Goal: Task Accomplishment & Management: Manage account settings

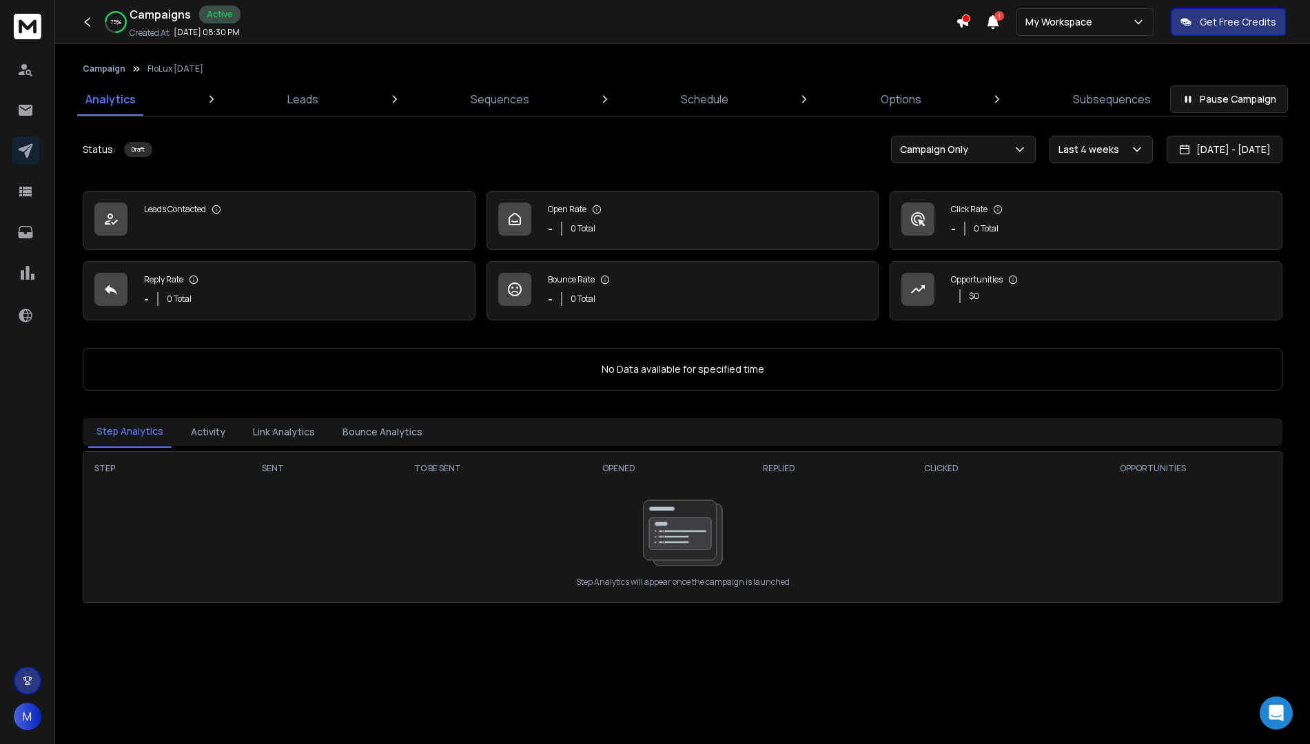
click at [948, 63] on div "Campaign FloLux August 2025" at bounding box center [683, 68] width 1200 height 11
click at [26, 161] on link at bounding box center [26, 151] width 28 height 28
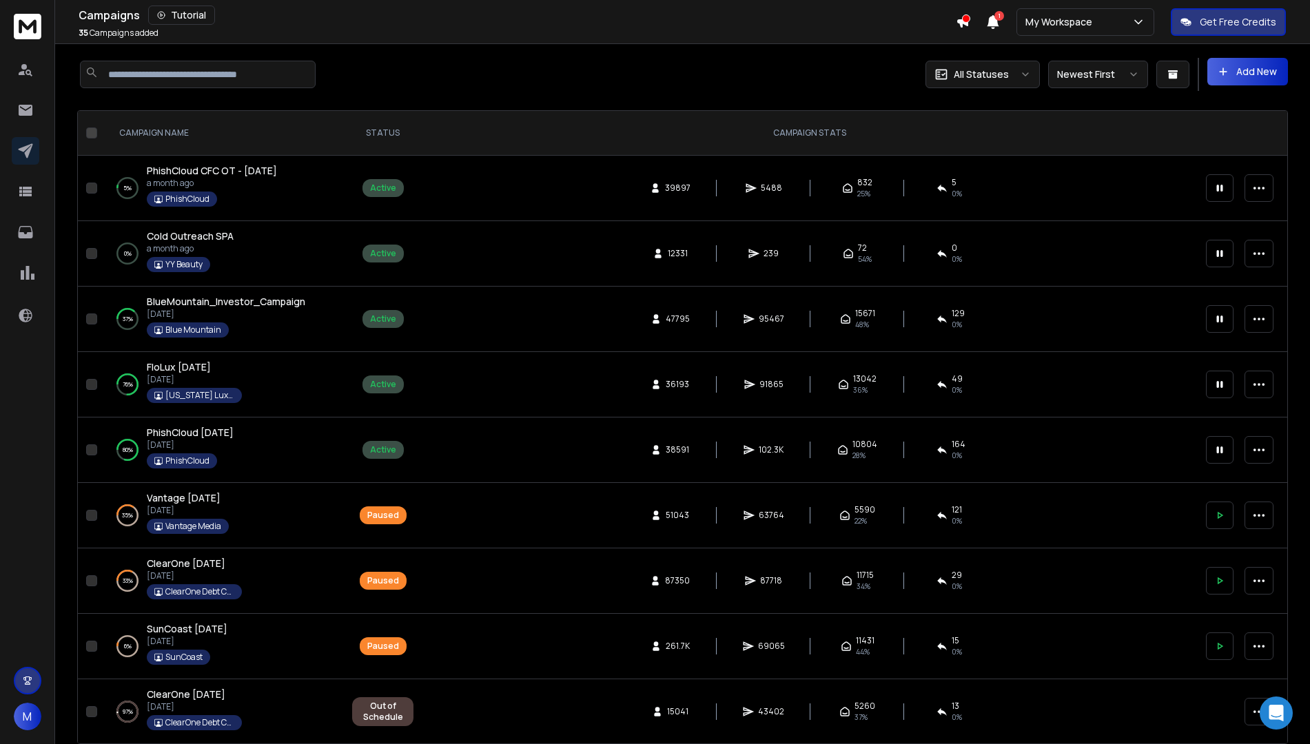
click at [249, 168] on span "PhishCloud CFC OT - [DATE]" at bounding box center [212, 170] width 130 height 13
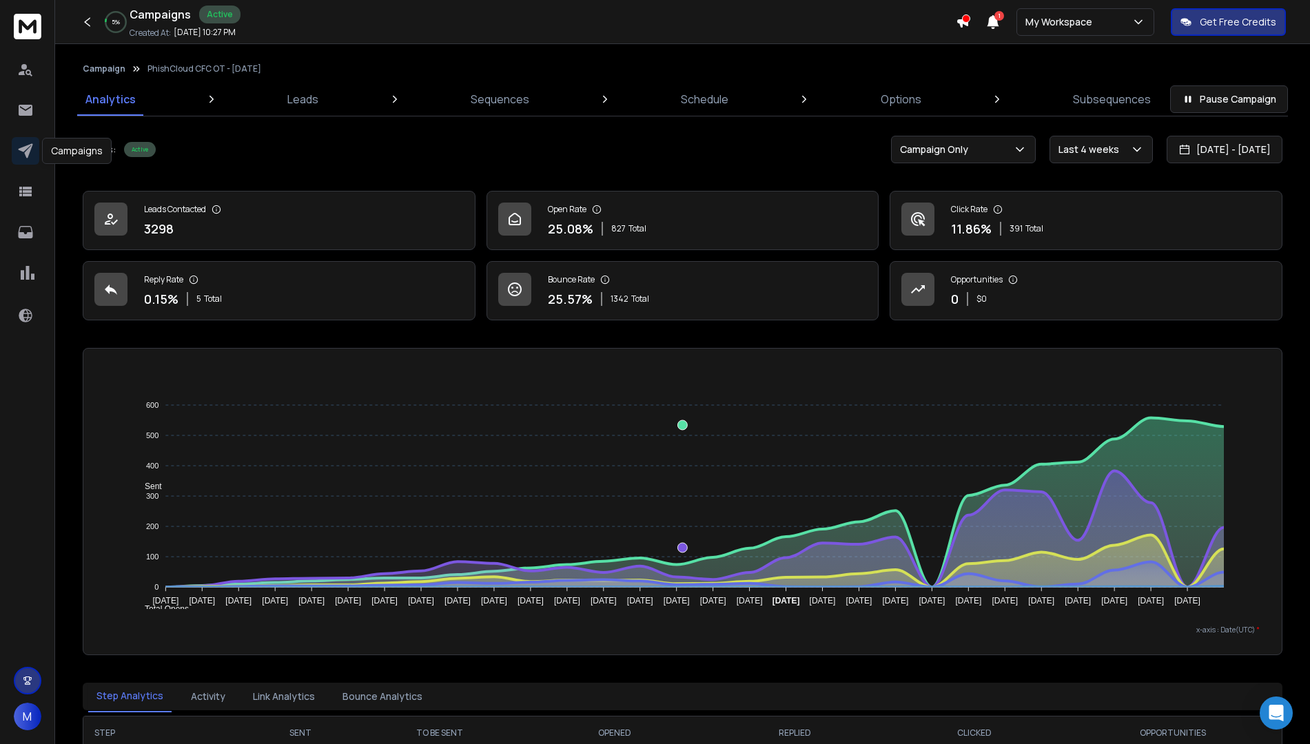
click at [28, 145] on icon at bounding box center [25, 151] width 17 height 17
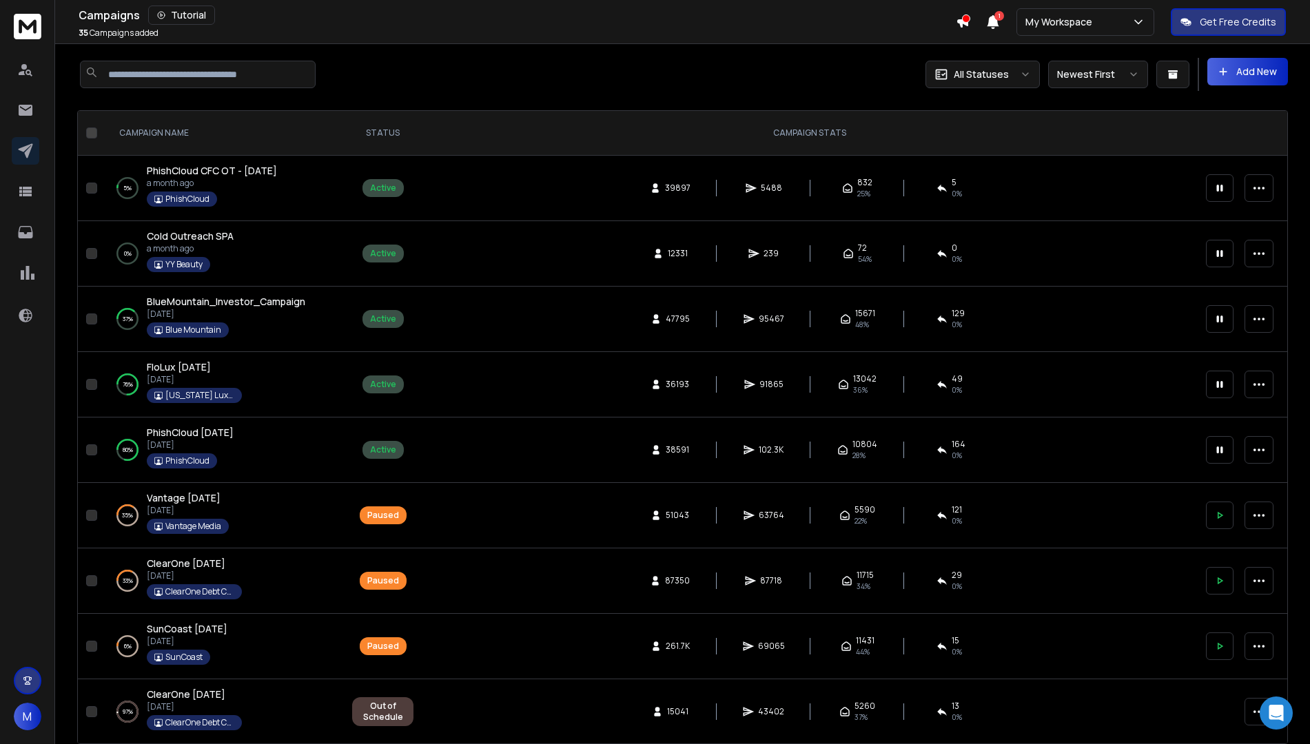
click at [222, 433] on span "PhishCloud [DATE]" at bounding box center [190, 432] width 87 height 13
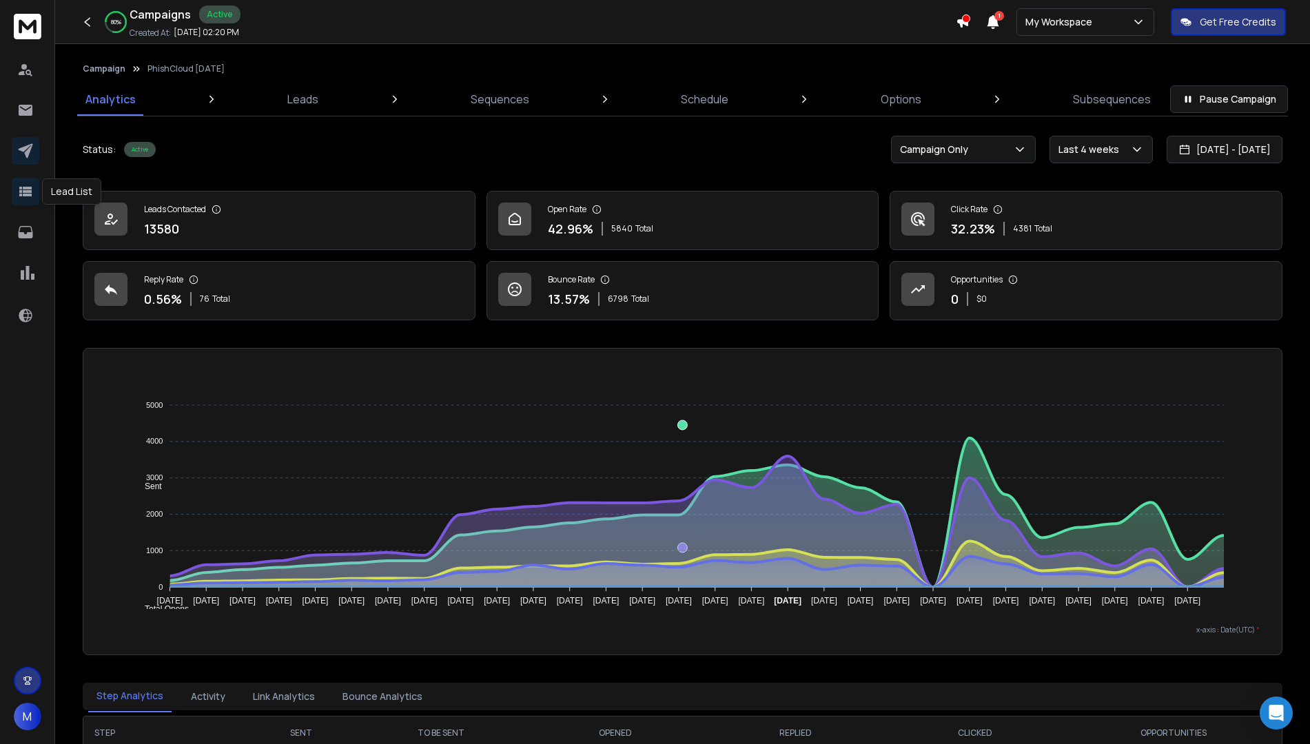
click at [30, 190] on icon at bounding box center [25, 192] width 12 height 10
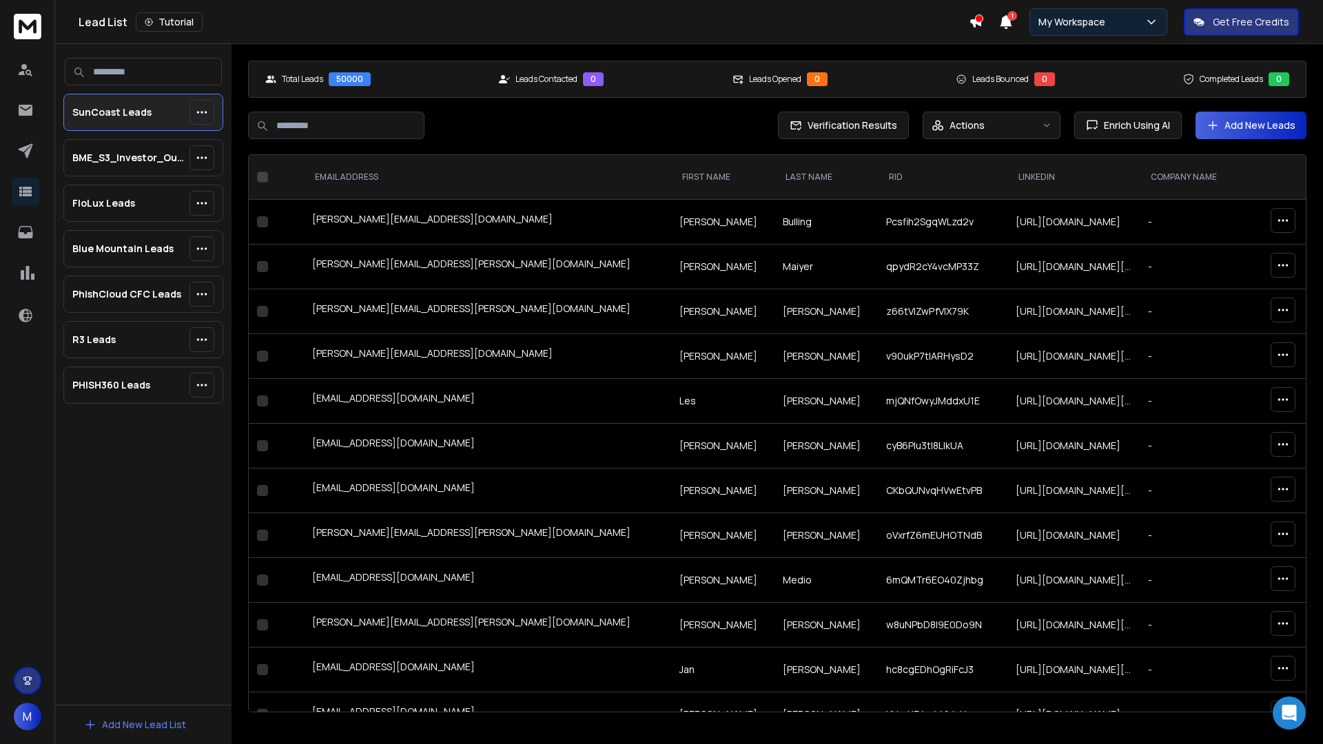
click at [1143, 21] on div "My Workspace" at bounding box center [1099, 22] width 120 height 14
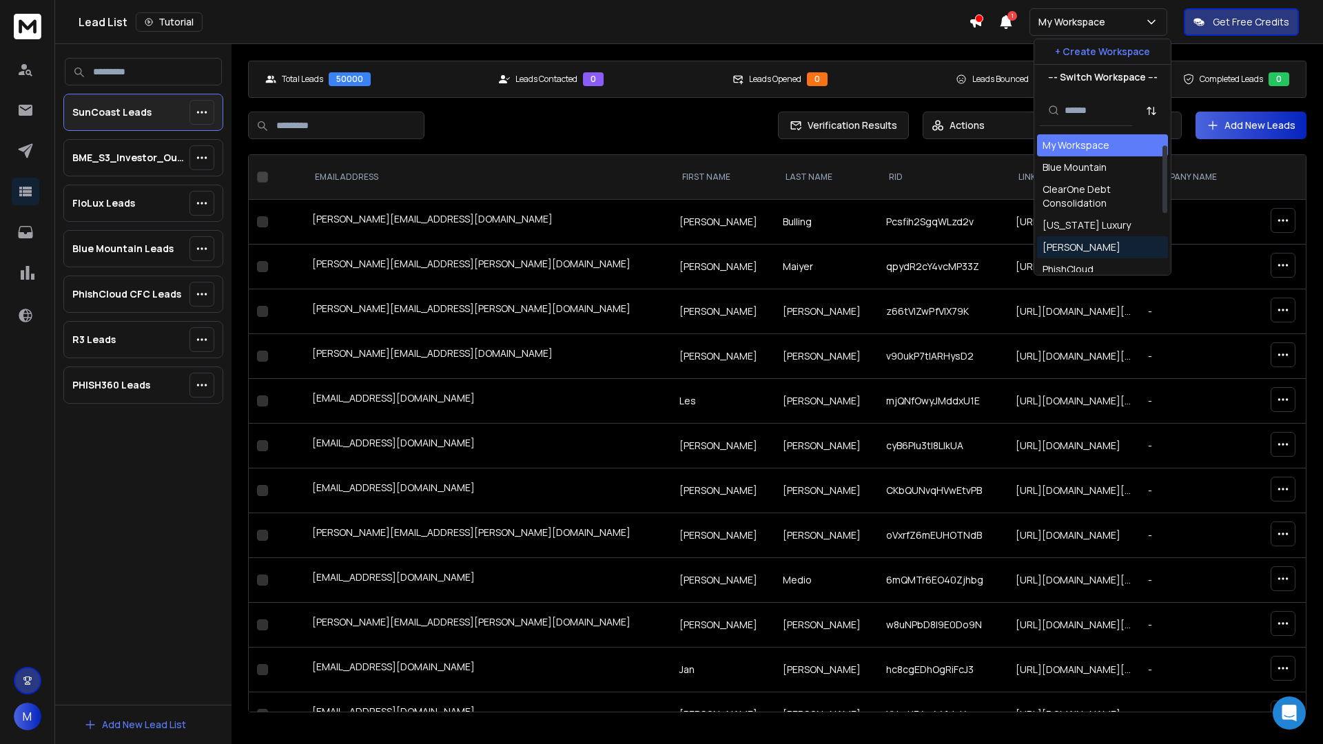
scroll to position [86, 0]
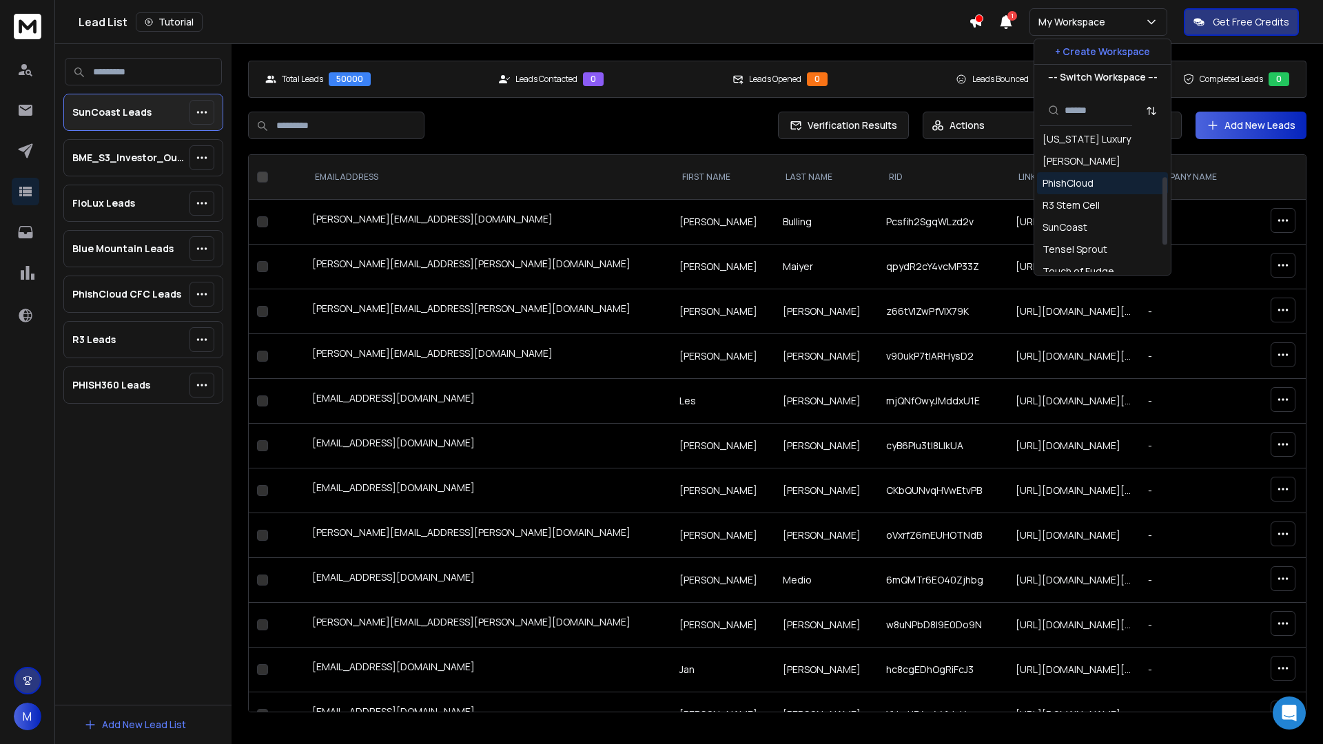
click at [1085, 177] on div "PhishCloud" at bounding box center [1068, 183] width 51 height 14
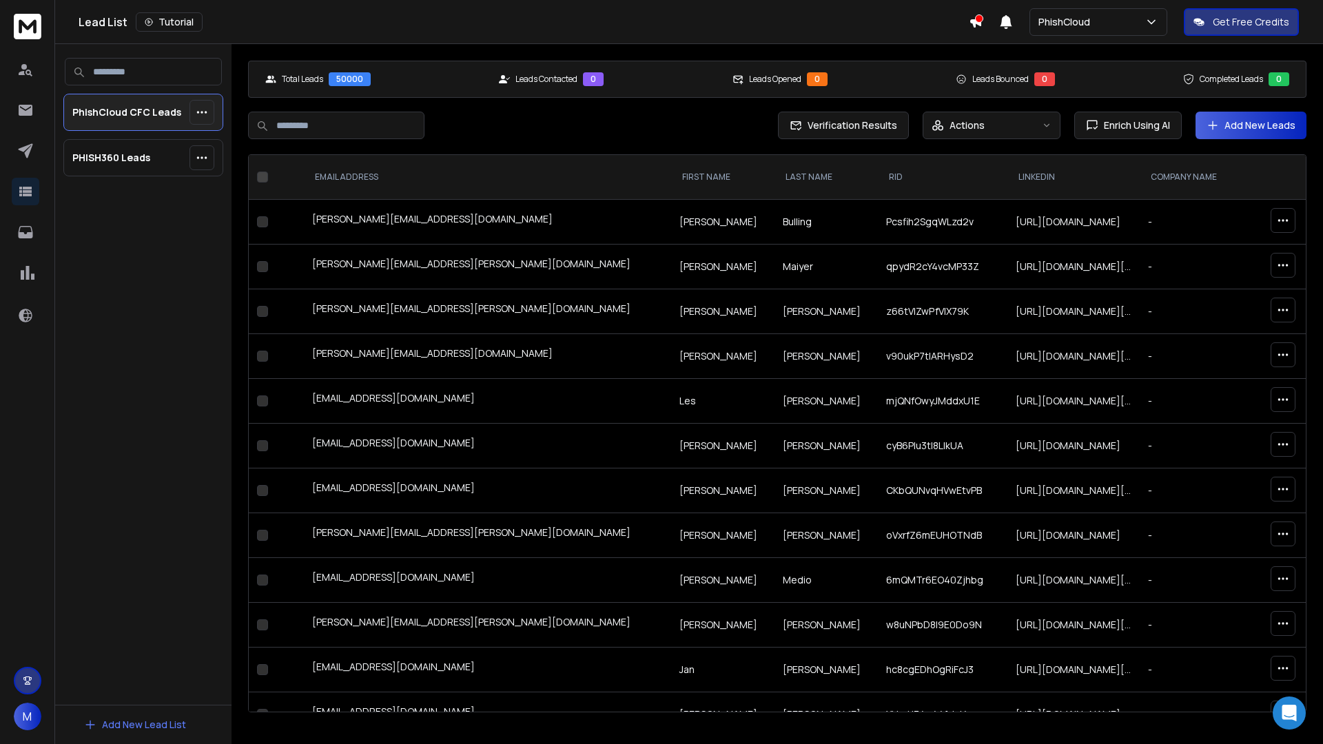
click at [132, 155] on p "PHISH360 Leads" at bounding box center [111, 158] width 78 height 14
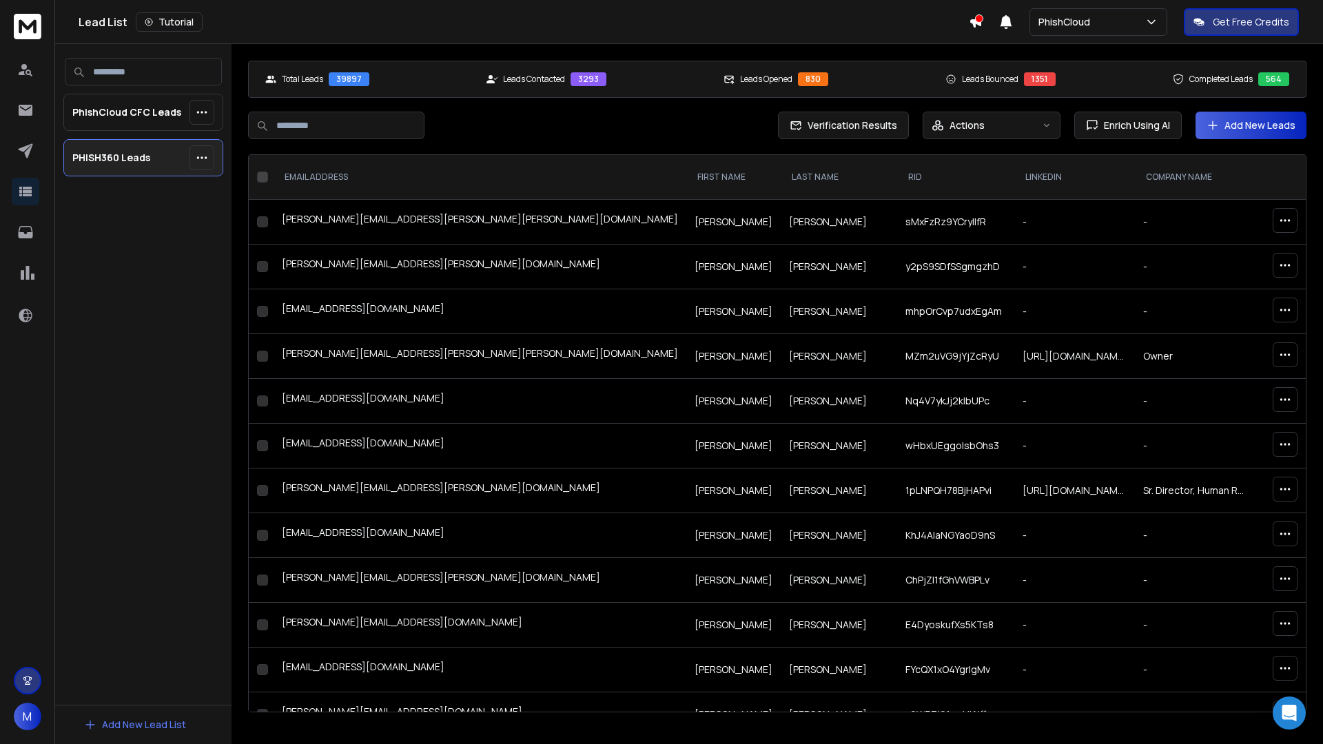
click at [203, 161] on icon "button" at bounding box center [202, 158] width 12 height 12
click at [1225, 127] on link "Add New Leads" at bounding box center [1251, 126] width 89 height 14
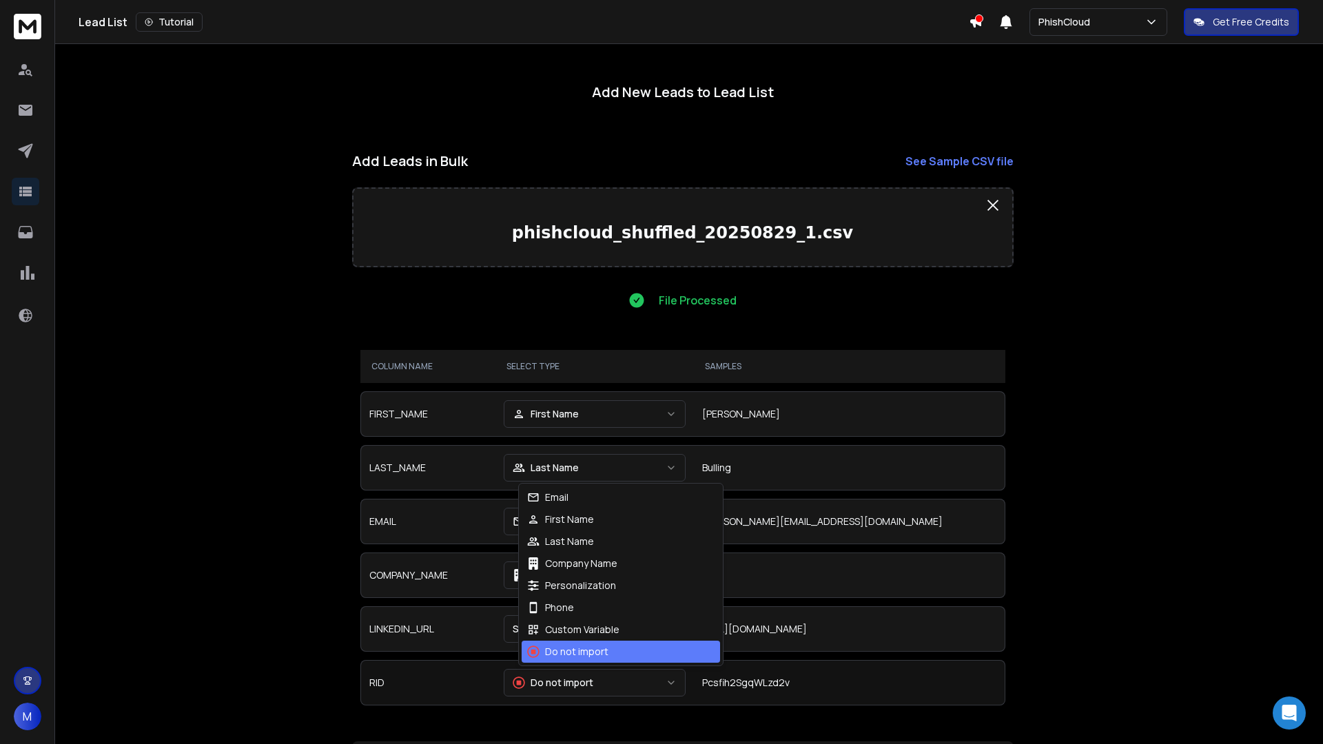
click at [677, 683] on icon "button" at bounding box center [671, 682] width 11 height 11
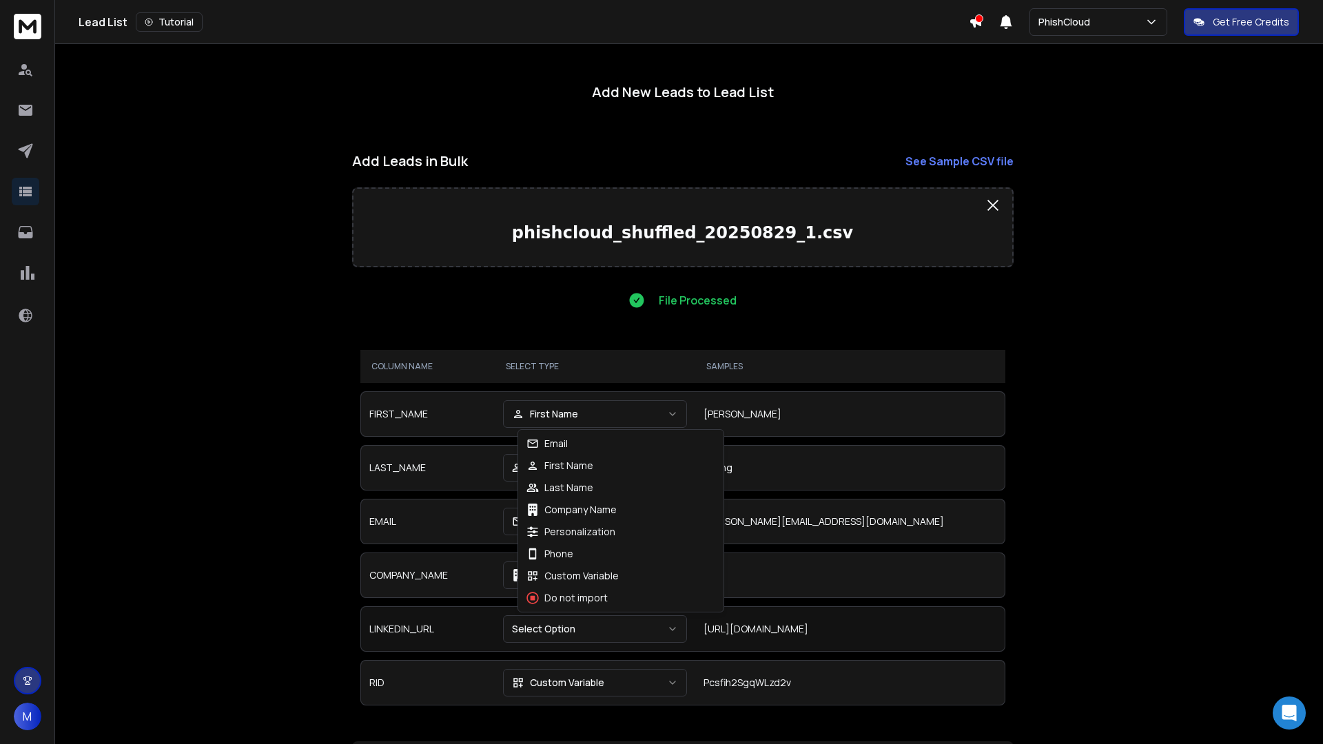
click at [678, 633] on icon "button" at bounding box center [672, 629] width 11 height 11
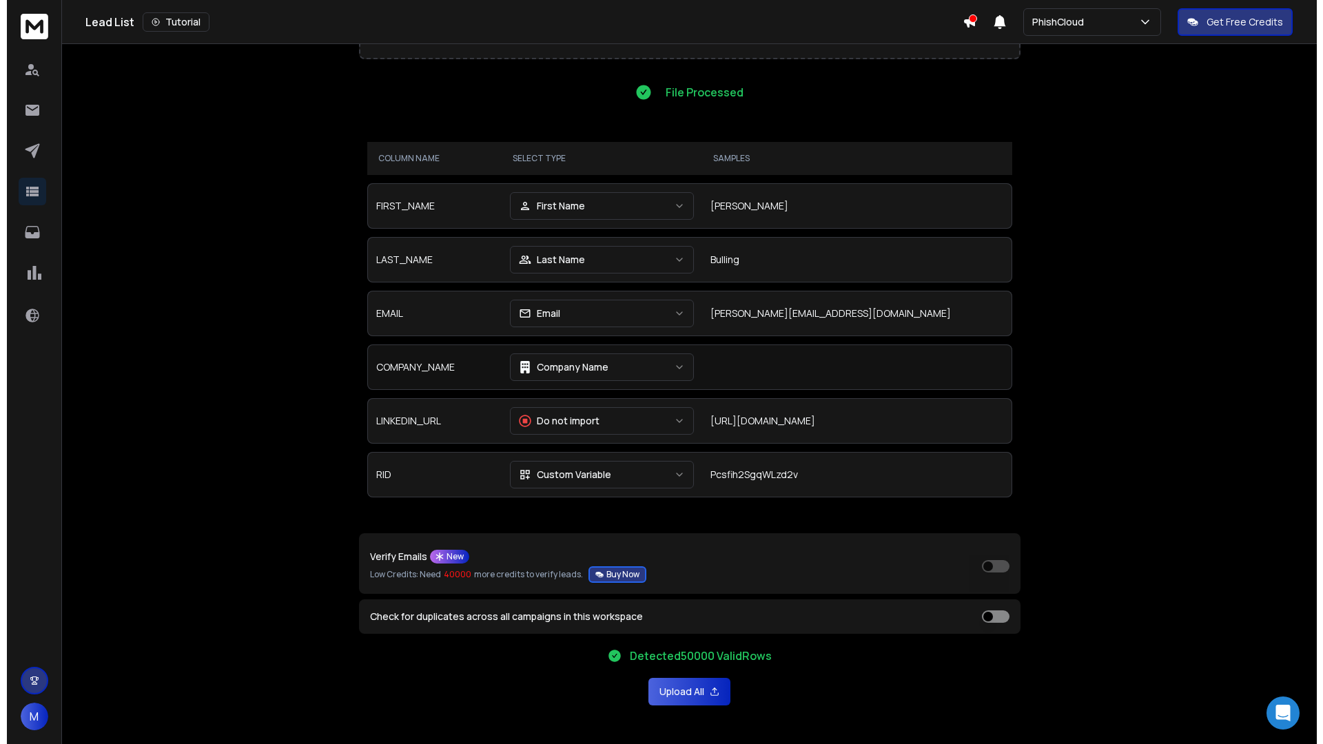
scroll to position [214, 0]
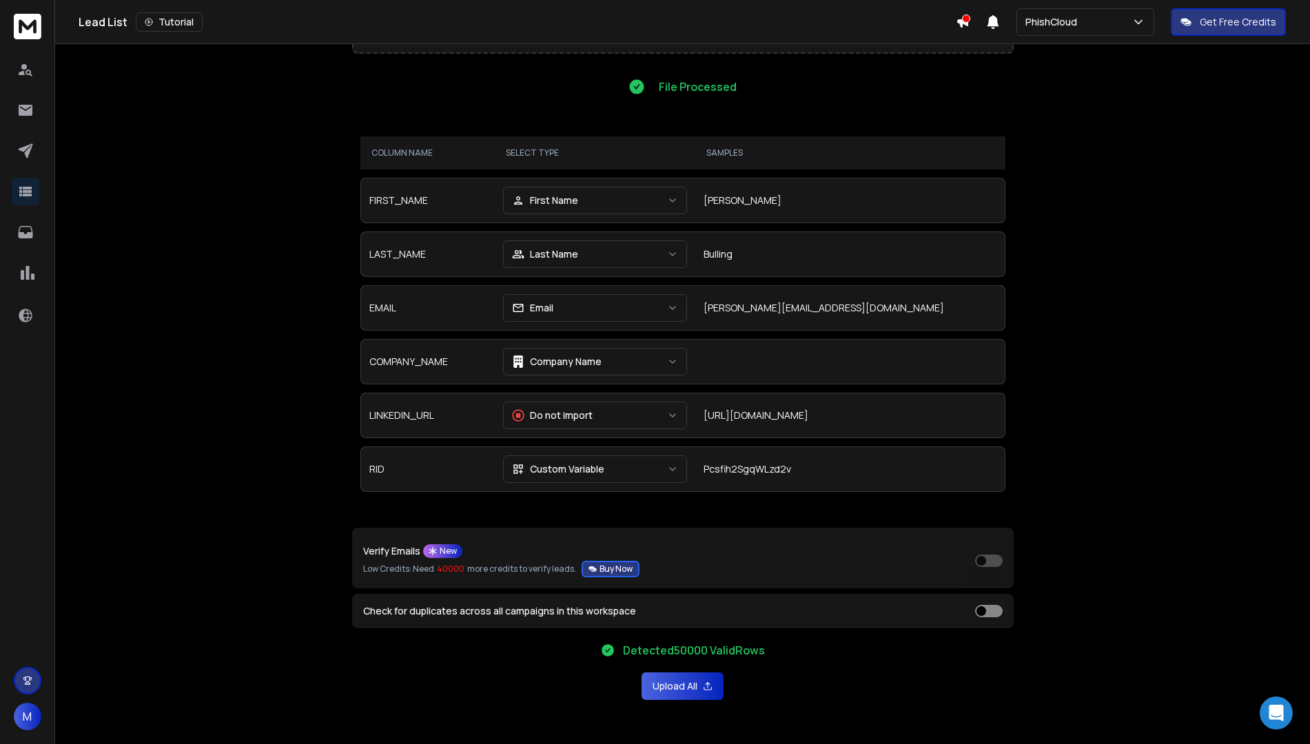
click at [982, 609] on button "Check for duplicates across all campaigns in this workspace" at bounding box center [989, 611] width 28 height 12
click at [680, 683] on button "Upload All" at bounding box center [683, 687] width 82 height 28
click at [196, 396] on div "Add New Leads to Lead List Add Leads in Bulk See Sample CSV file phishcloud_shu…" at bounding box center [655, 265] width 1310 height 958
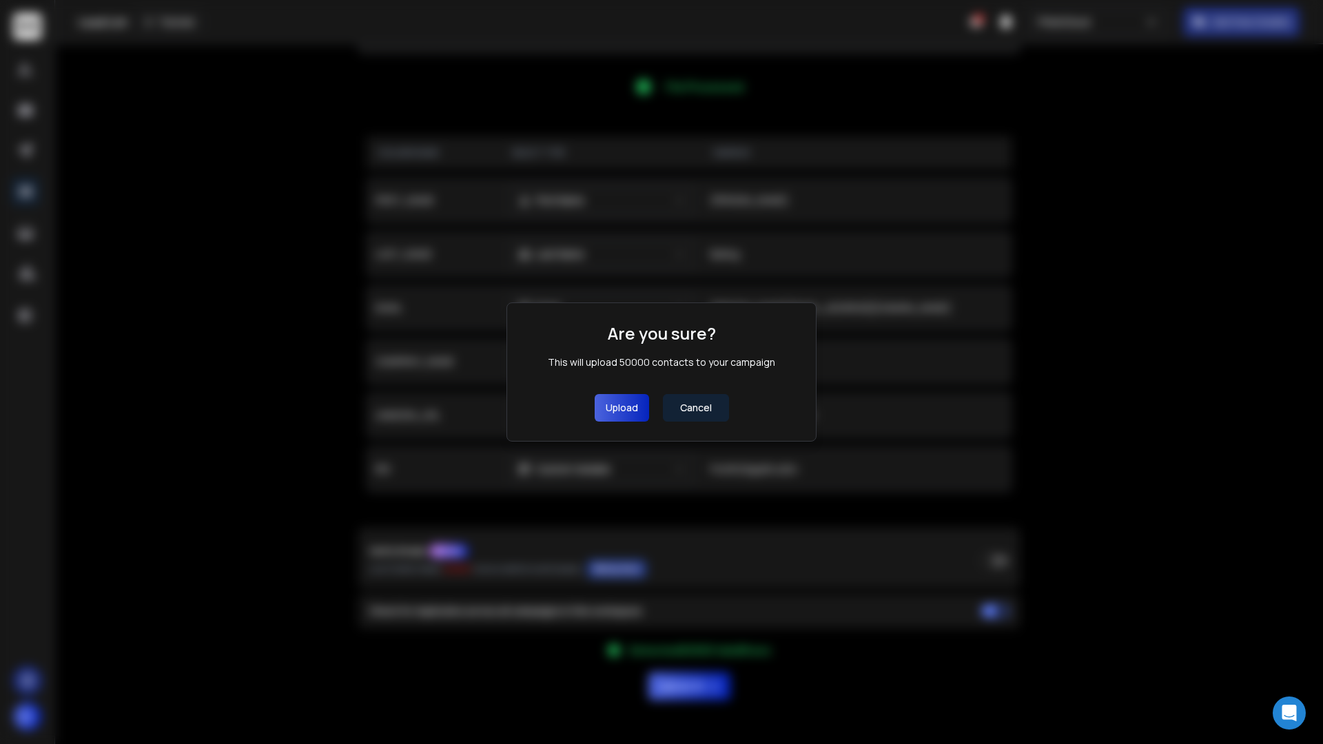
click at [1172, 378] on div "Are you sure? This will upload 50000 contacts to your campaign Upload Cancel" at bounding box center [661, 372] width 1323 height 167
click at [620, 403] on button "Upload" at bounding box center [622, 408] width 54 height 28
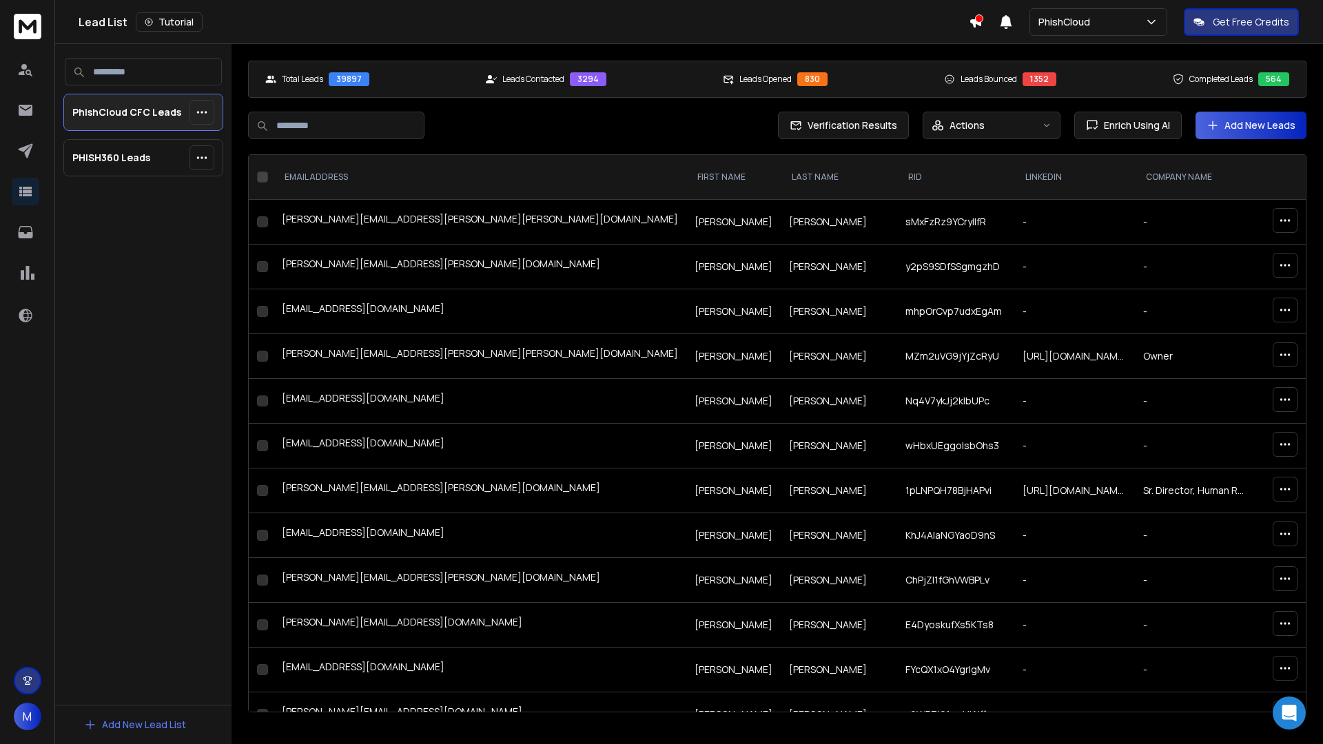
click at [152, 158] on div "PHISH360 Leads" at bounding box center [143, 157] width 160 height 37
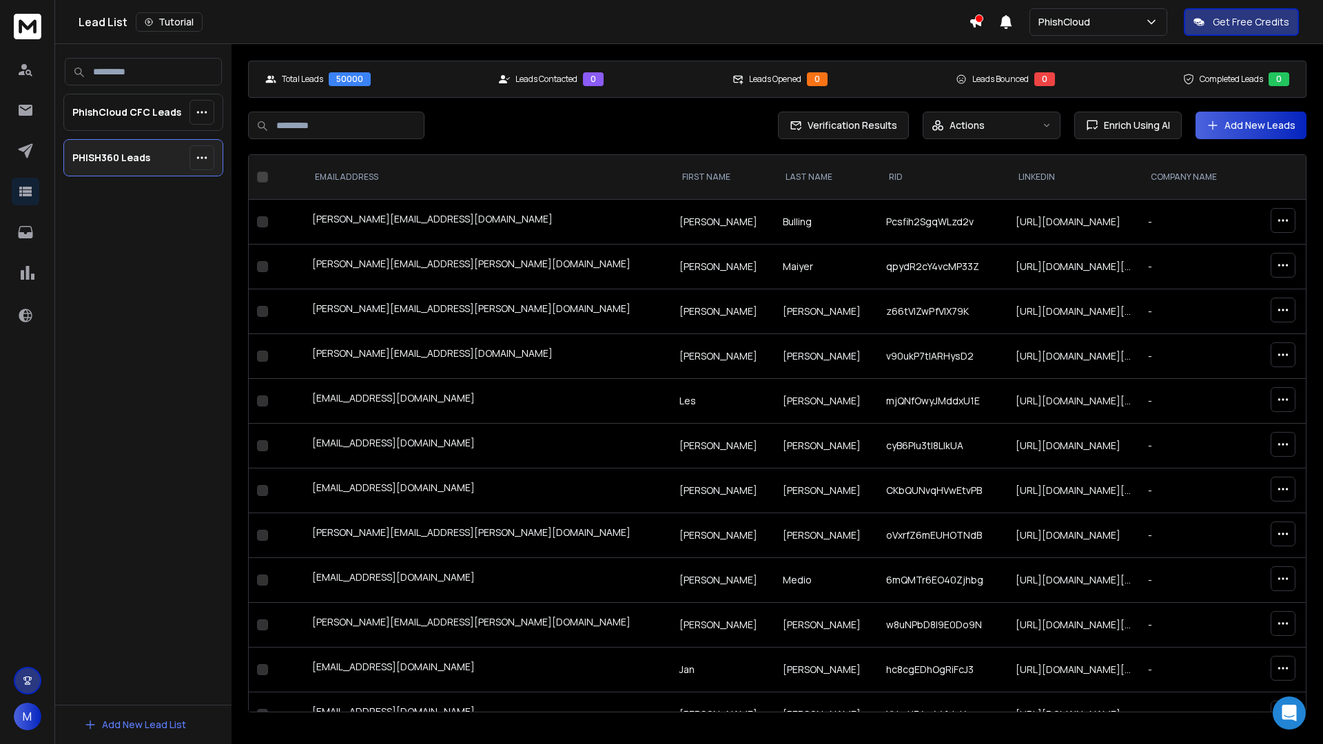
click at [173, 119] on p "PhishCloud CFC Leads" at bounding box center [126, 112] width 109 height 14
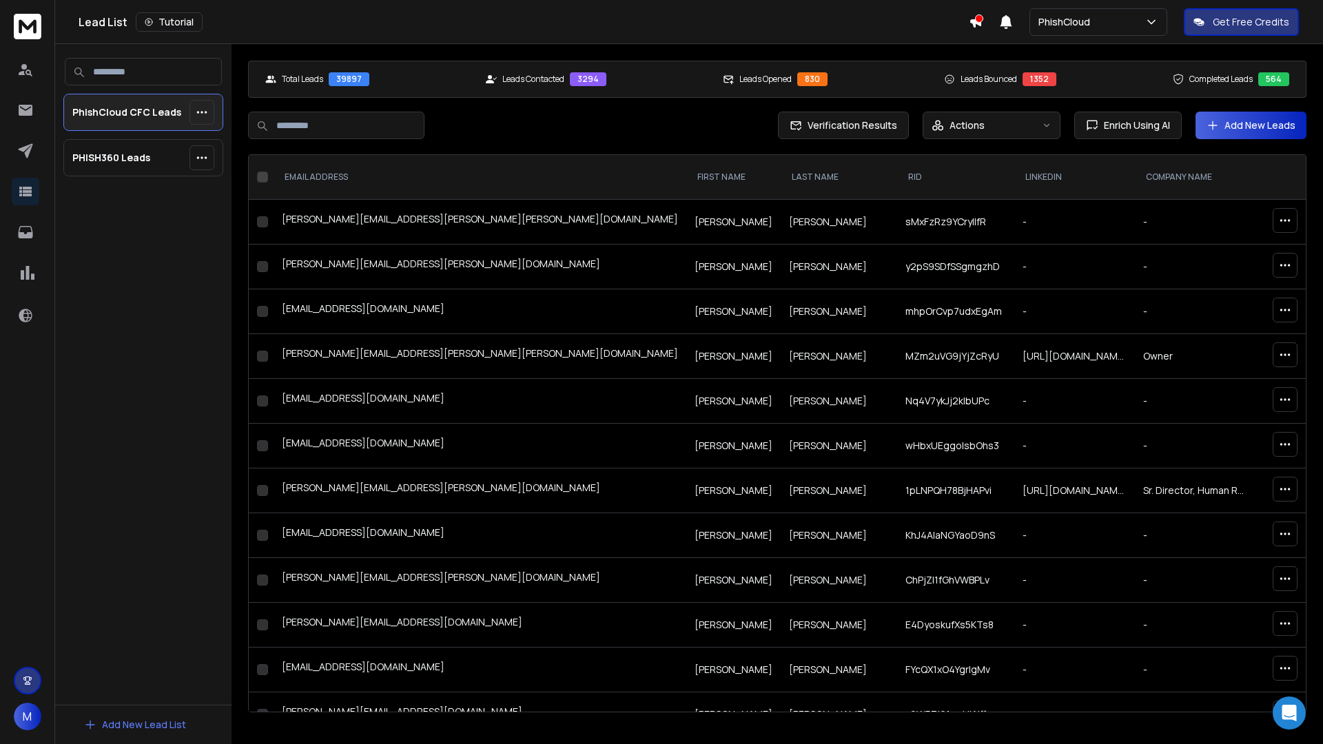
click at [155, 147] on div "PHISH360 Leads" at bounding box center [143, 157] width 160 height 37
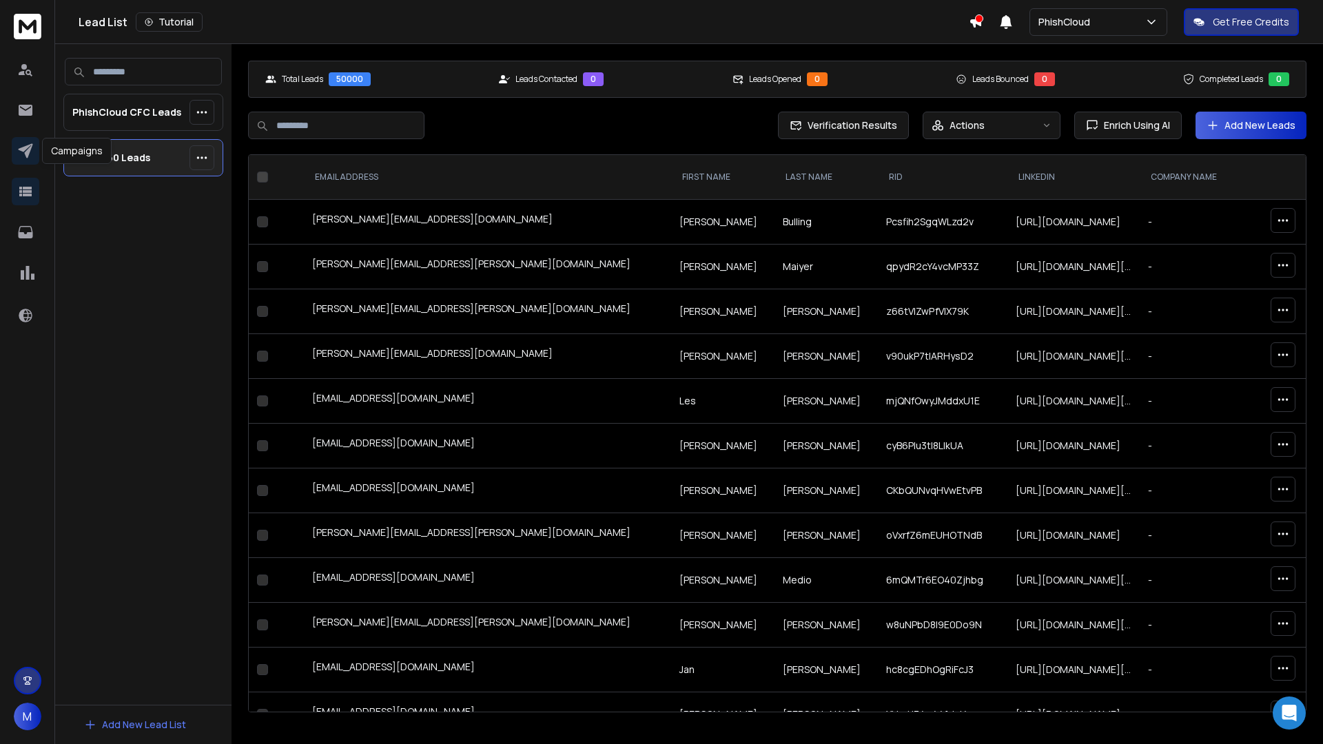
click at [32, 151] on icon at bounding box center [25, 151] width 17 height 17
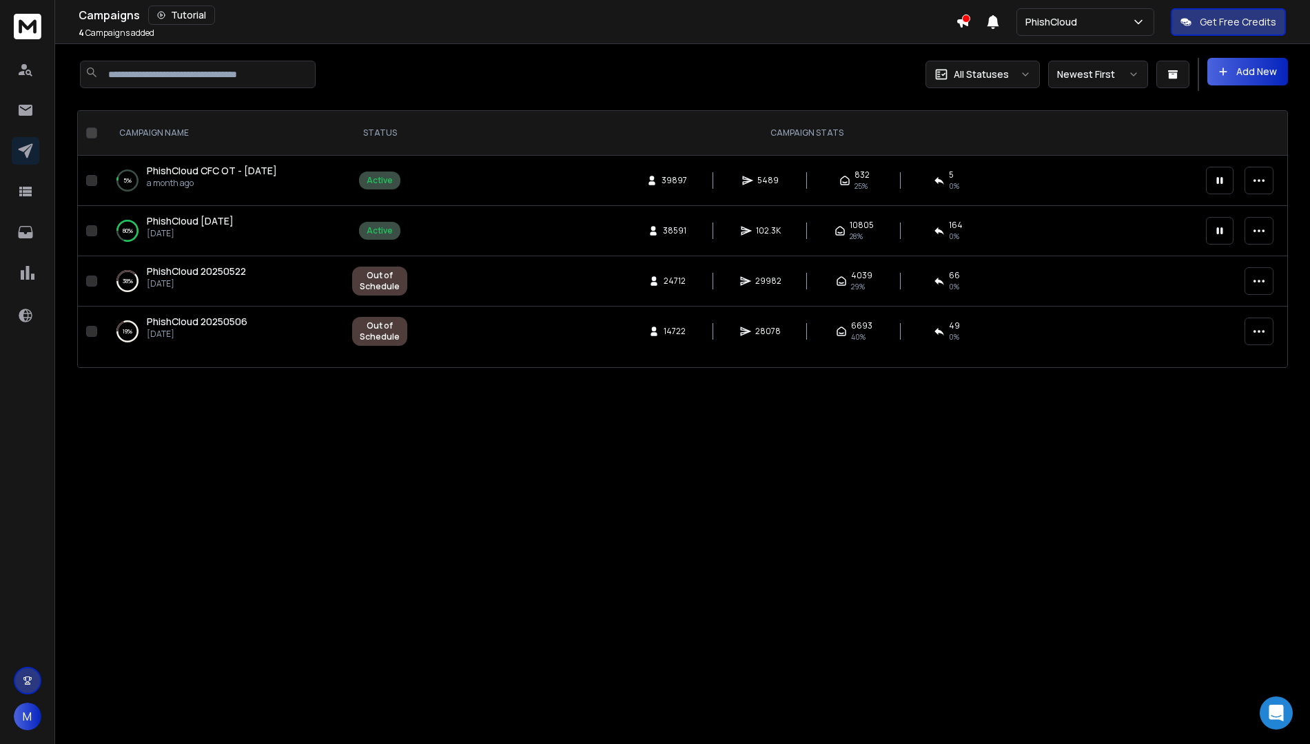
click at [223, 217] on span "PhishCloud [DATE]" at bounding box center [190, 220] width 87 height 13
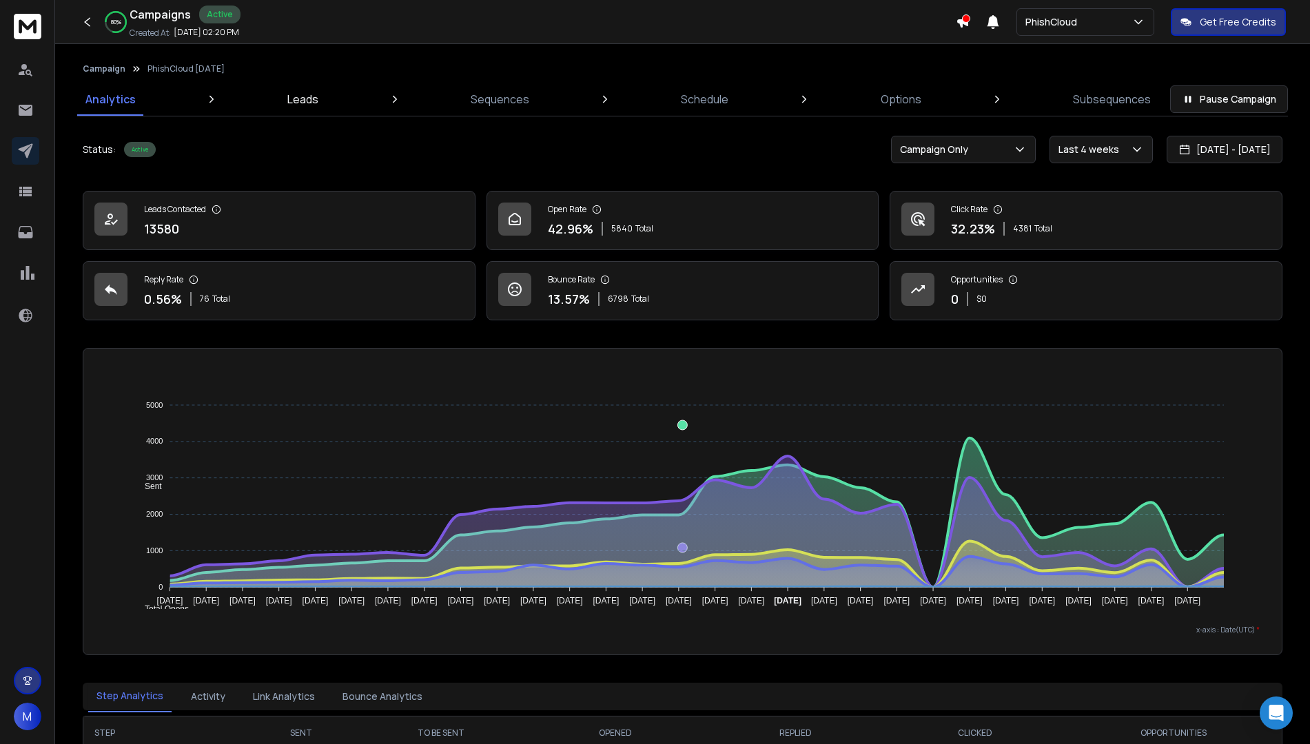
click at [319, 76] on div "Campaign PhishCloud [DATE]" at bounding box center [682, 69] width 1211 height 22
click at [297, 100] on p "Leads" at bounding box center [302, 99] width 31 height 17
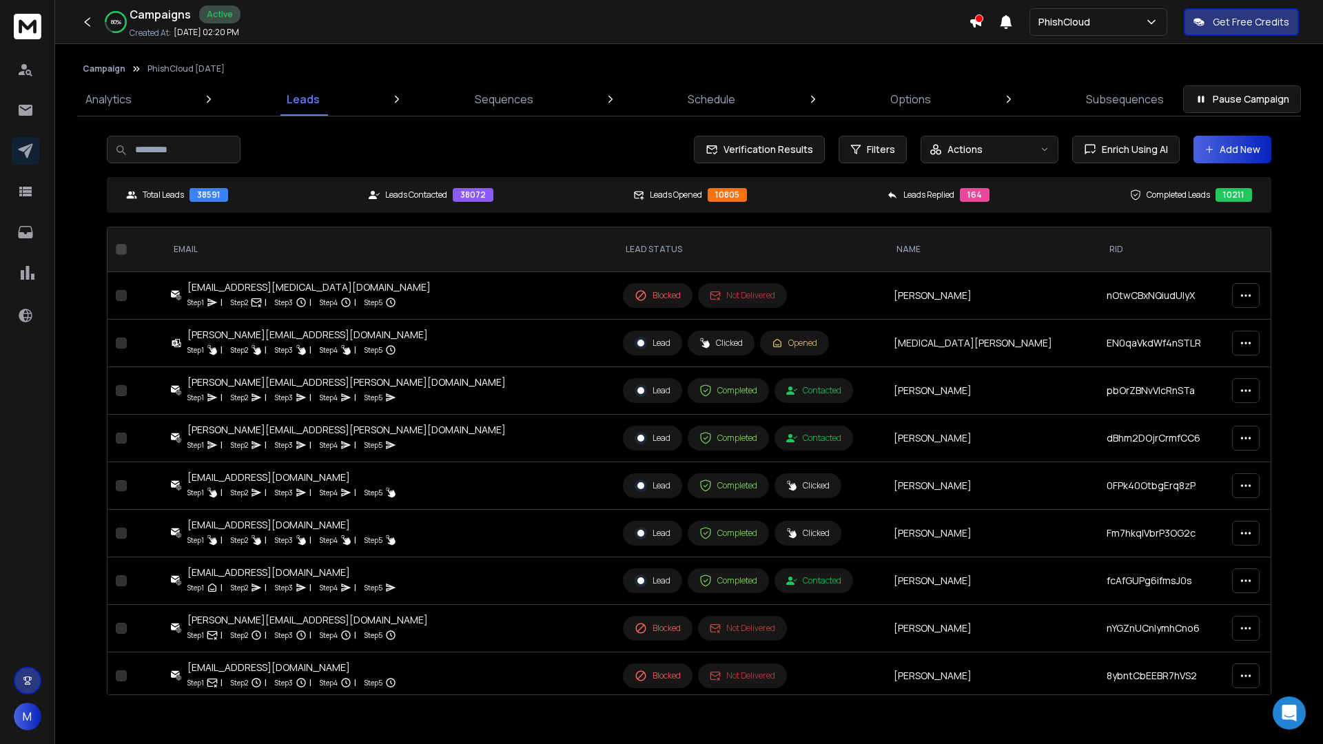
click at [308, 157] on div "Verification Results Filters Actions Enrich Using AI Add New" at bounding box center [689, 150] width 1165 height 28
click at [1245, 151] on button "Add New" at bounding box center [1233, 150] width 78 height 28
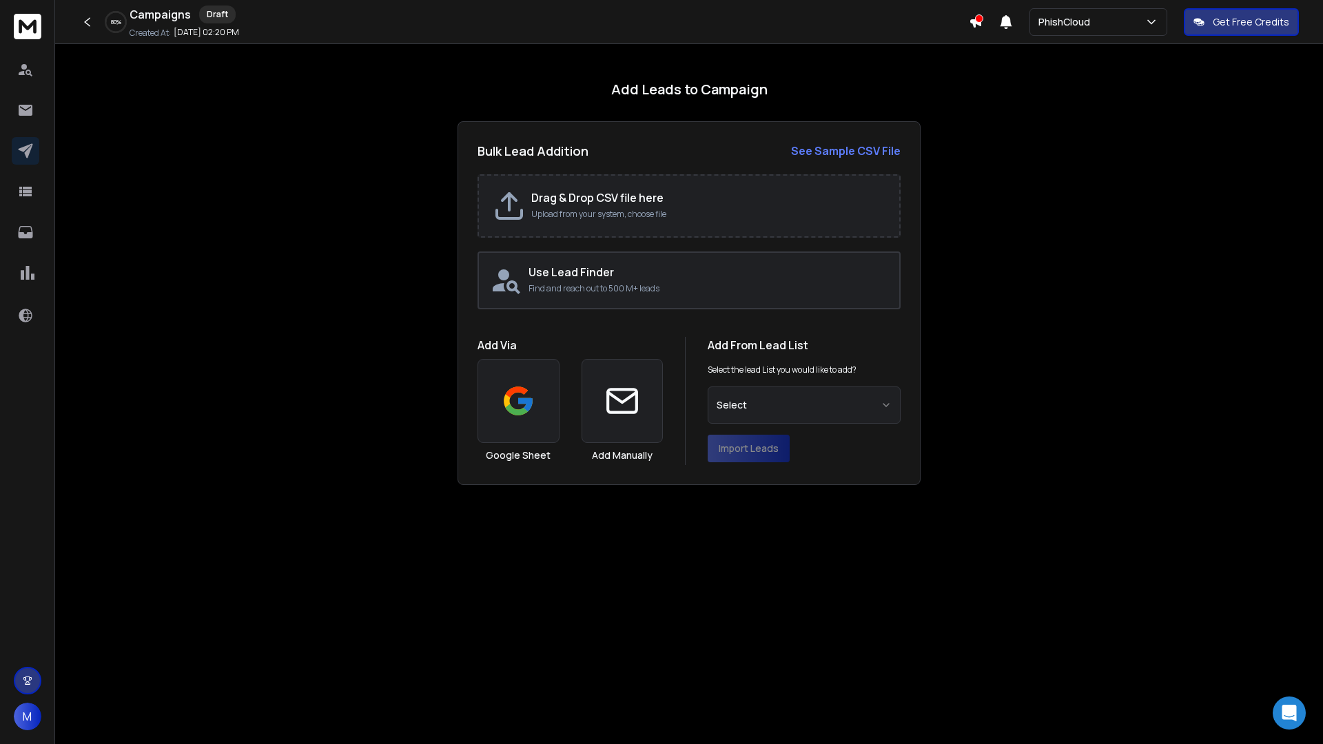
click at [881, 400] on icon "button" at bounding box center [886, 405] width 11 height 11
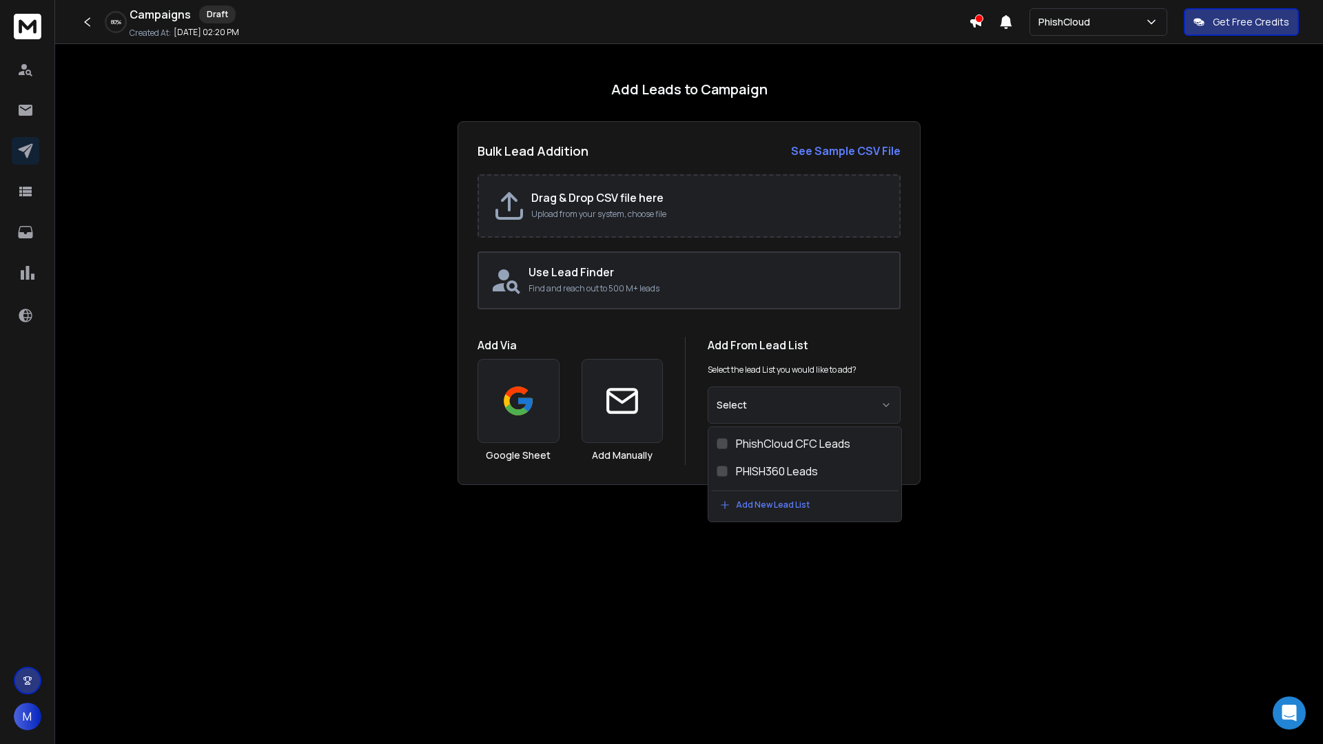
click at [804, 470] on div "PHISH360 Leads" at bounding box center [777, 471] width 82 height 17
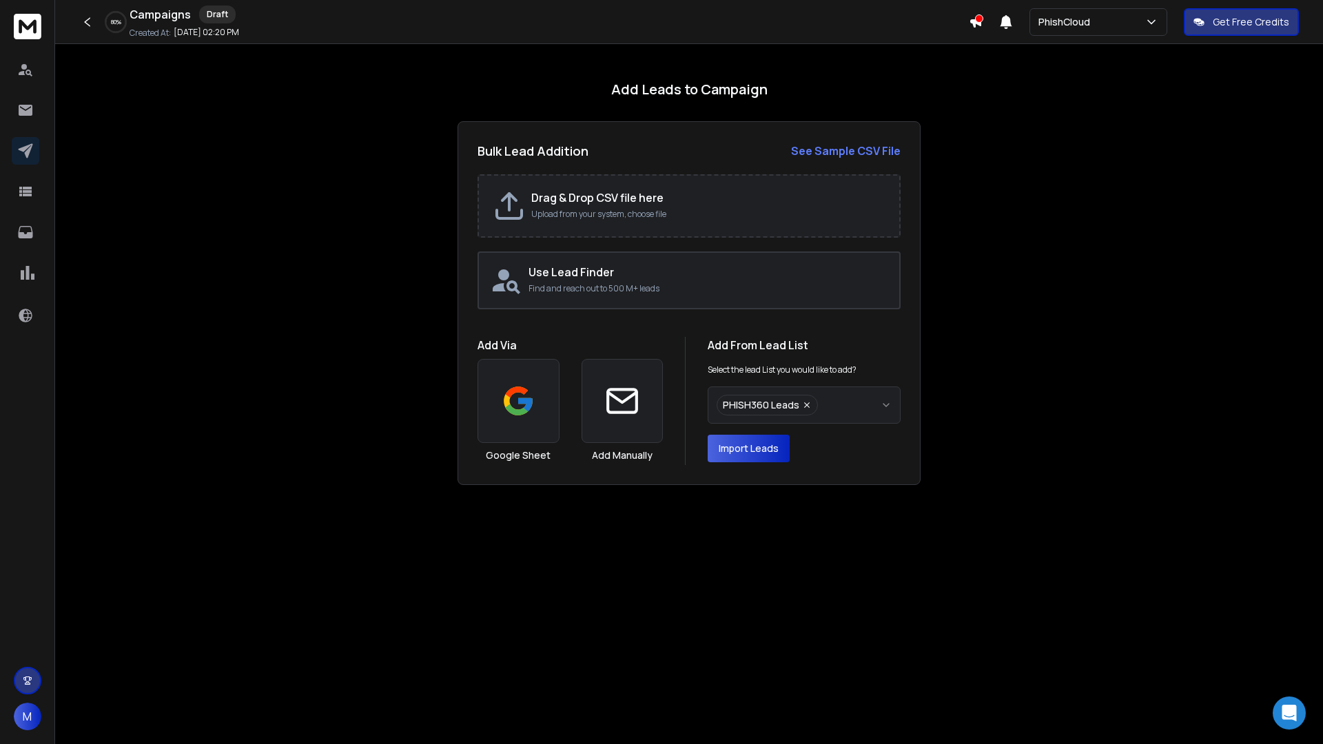
click at [1021, 503] on div "ReferralStack Unlock AI-powered affiliate growth Lifetime Deals available! Clai…" at bounding box center [661, 372] width 1323 height 744
click at [756, 449] on button "Import Leads" at bounding box center [749, 449] width 82 height 28
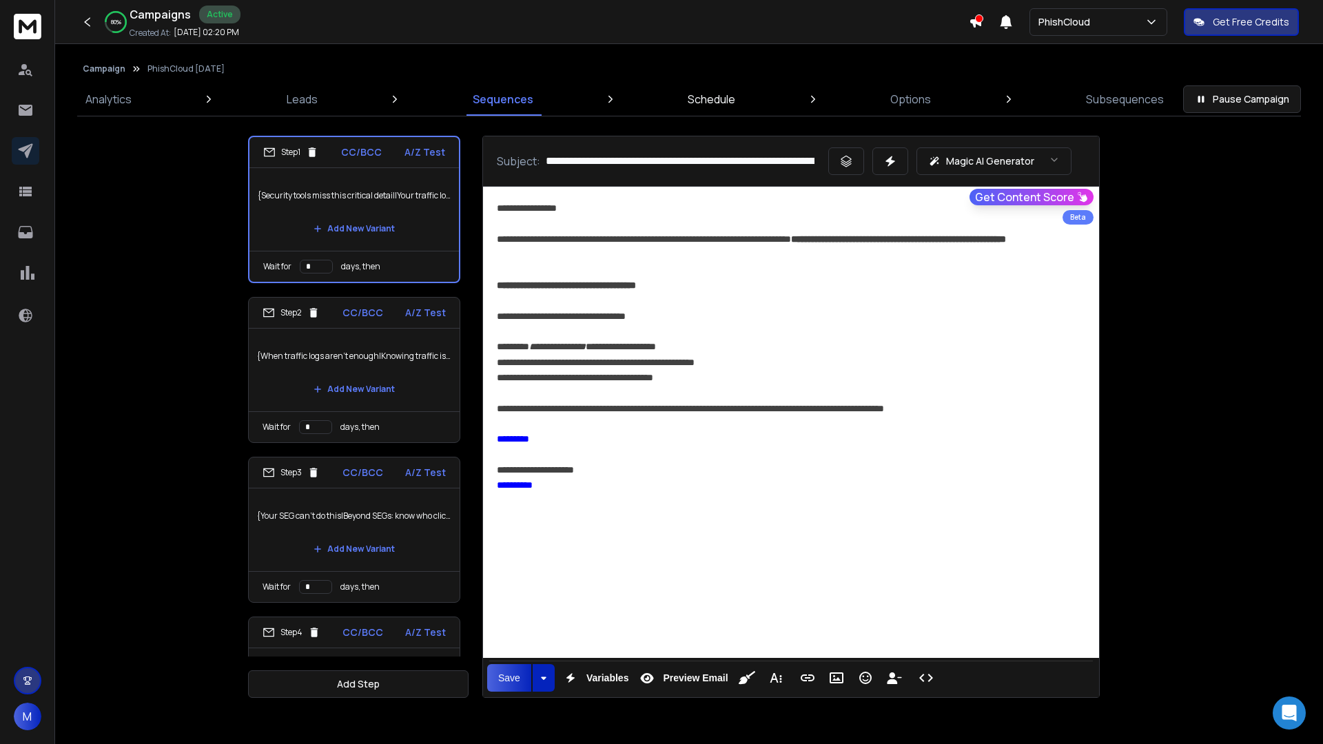
click at [736, 88] on link "Schedule" at bounding box center [711, 99] width 64 height 33
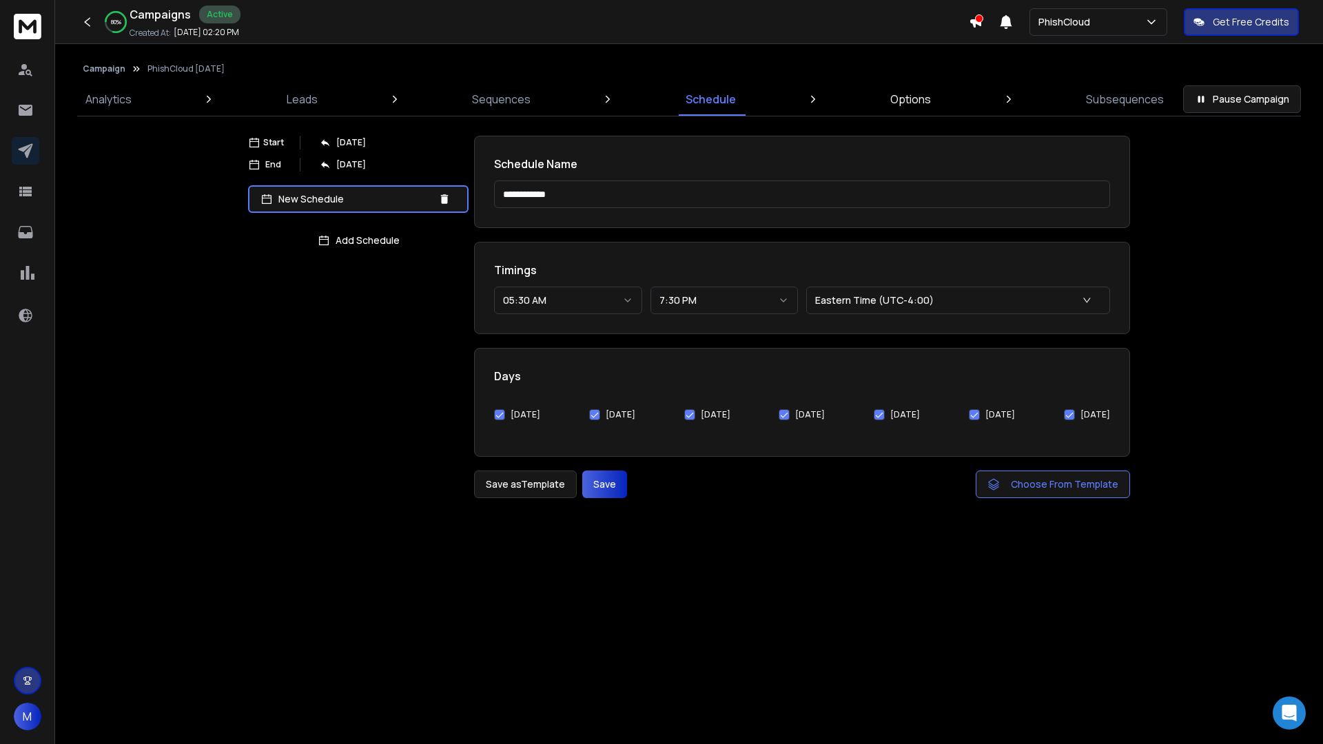
click at [925, 90] on link "Options" at bounding box center [910, 99] width 57 height 33
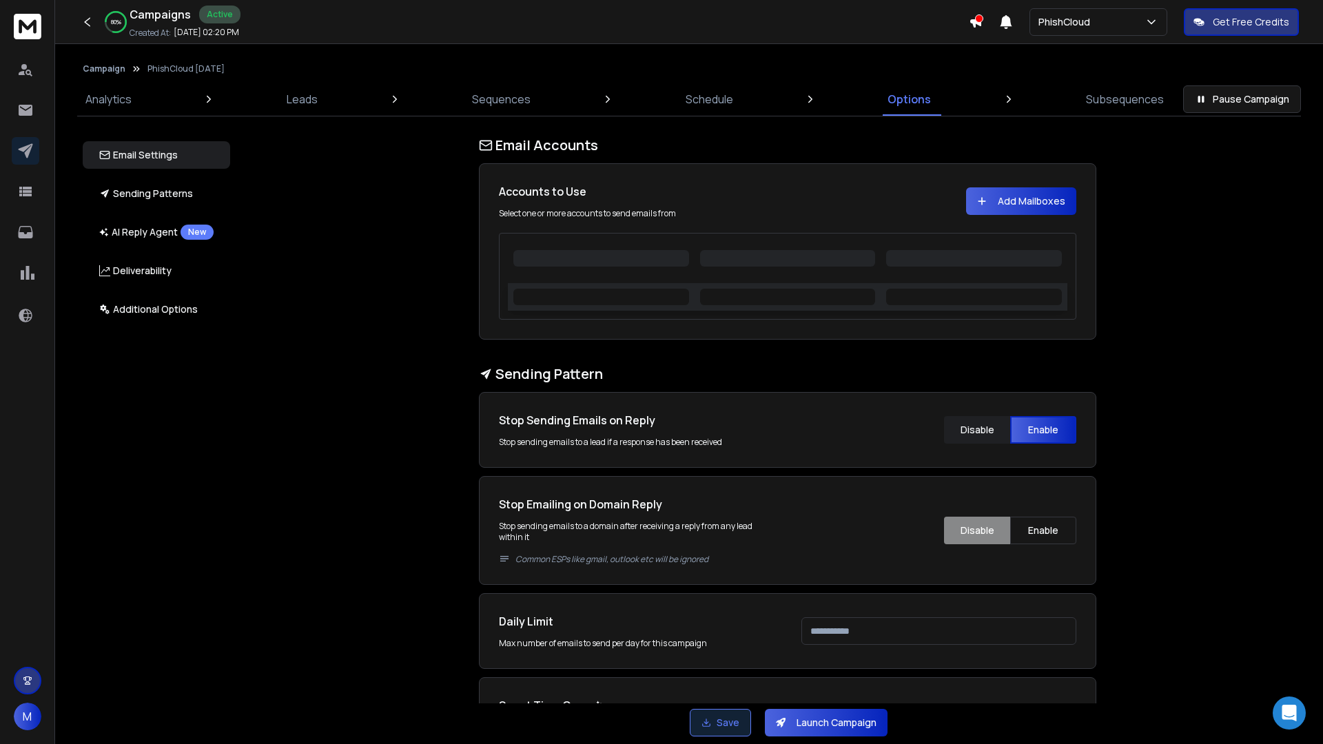
click at [726, 722] on button "Save" at bounding box center [720, 723] width 61 height 28
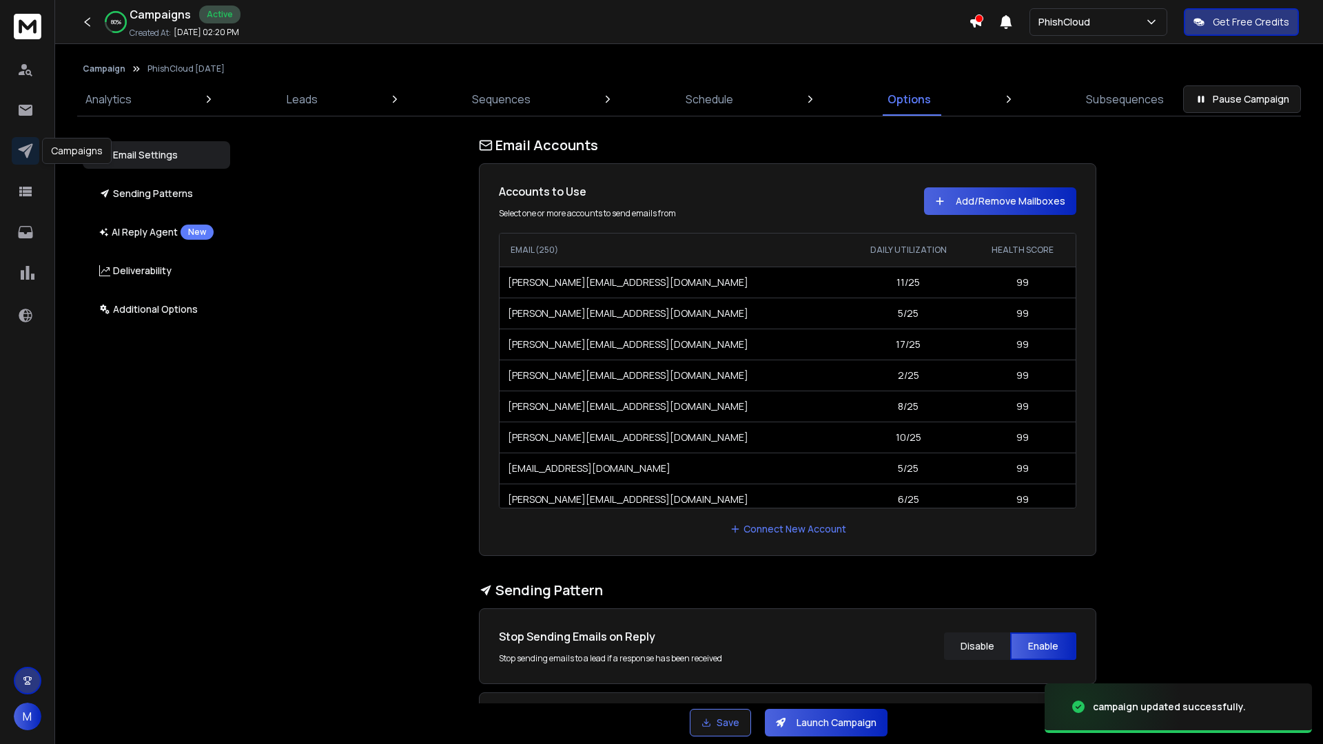
click at [30, 158] on icon at bounding box center [25, 151] width 17 height 17
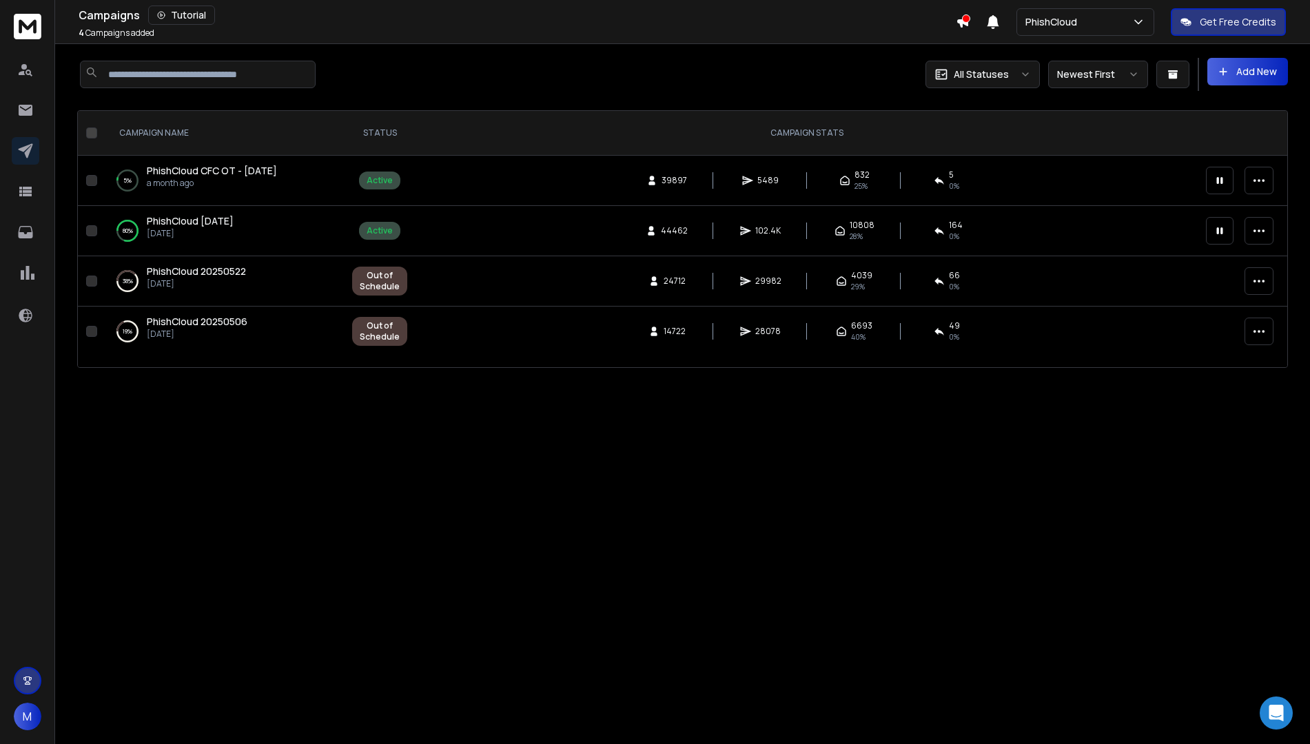
click at [212, 220] on span "PhishCloud [DATE]" at bounding box center [190, 220] width 87 height 13
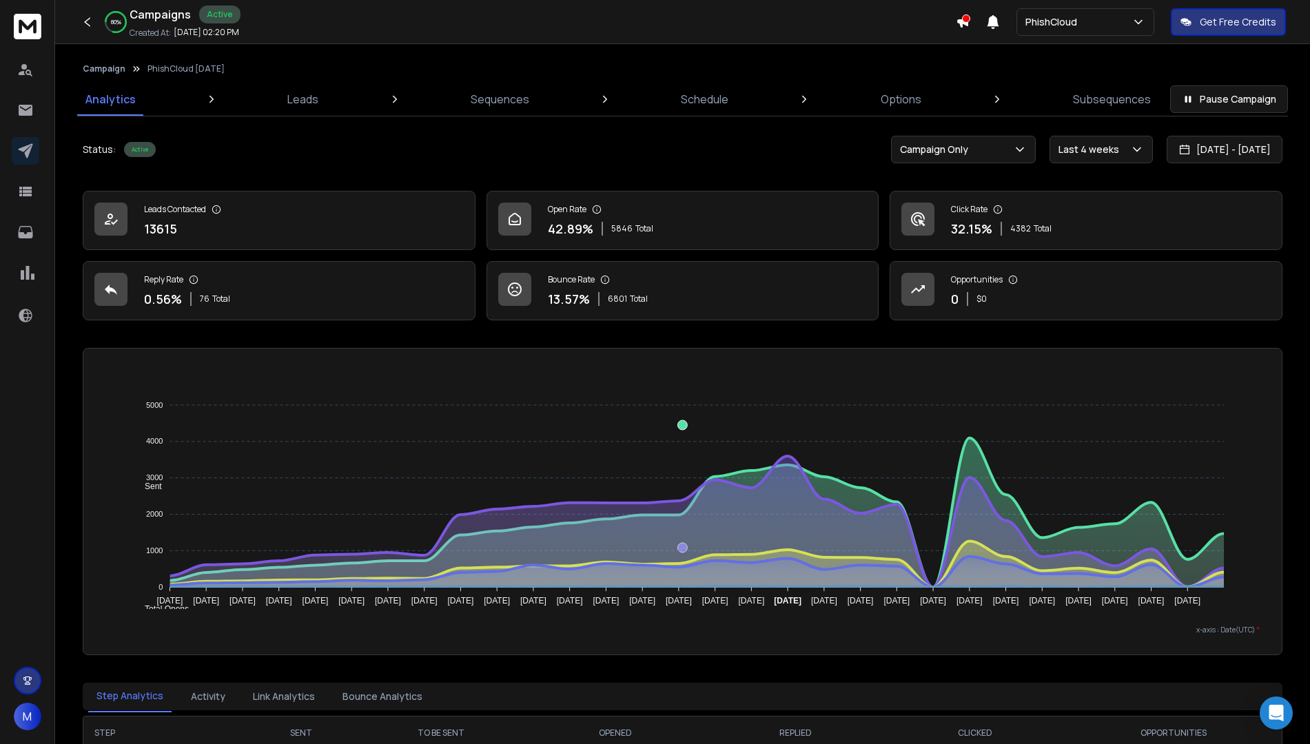
click at [796, 14] on div "80 % Campaigns Active Created At: [DATE] 02:20 PM PhishCloud Get Free Credits" at bounding box center [655, 22] width 1310 height 44
